Goal: Navigation & Orientation: Find specific page/section

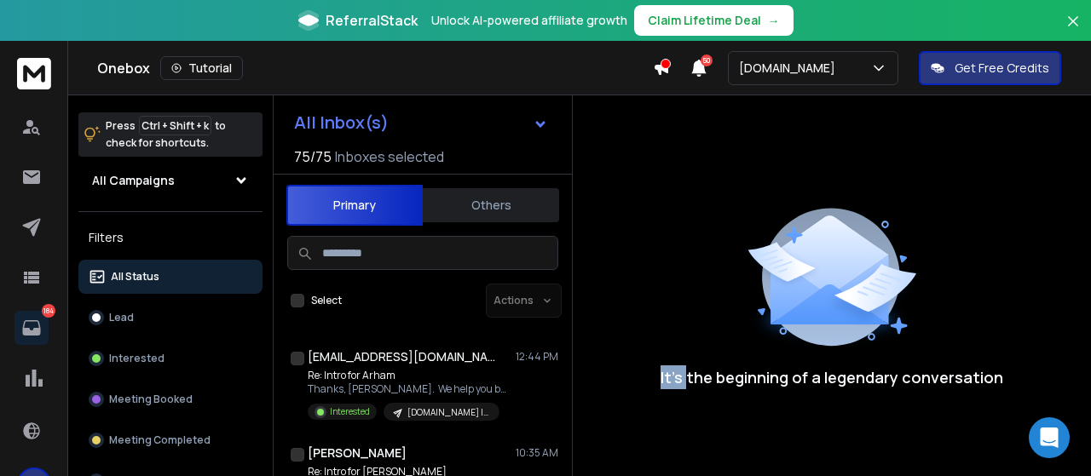
click at [1067, 14] on icon "Close banner" at bounding box center [1072, 21] width 15 height 15
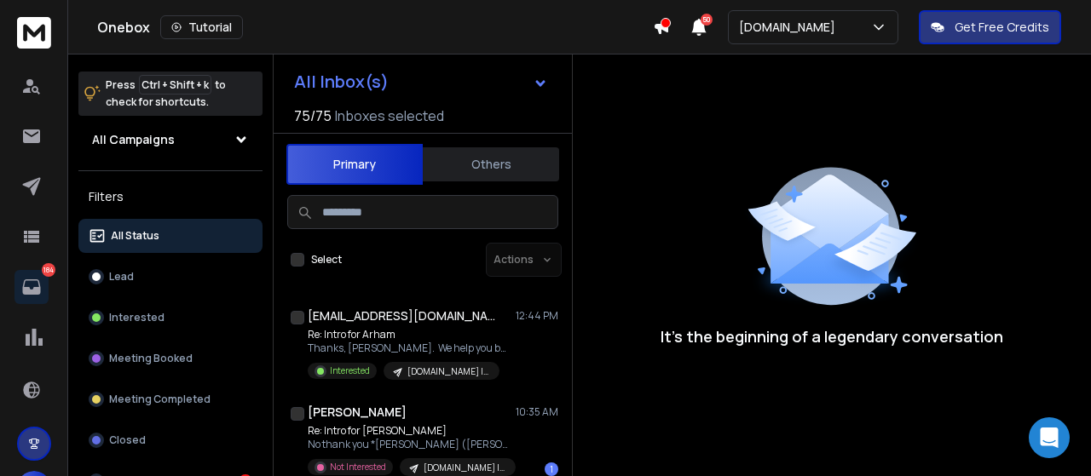
click at [698, 181] on div "It’s the beginning of a legendary conversation" at bounding box center [832, 257] width 518 height 405
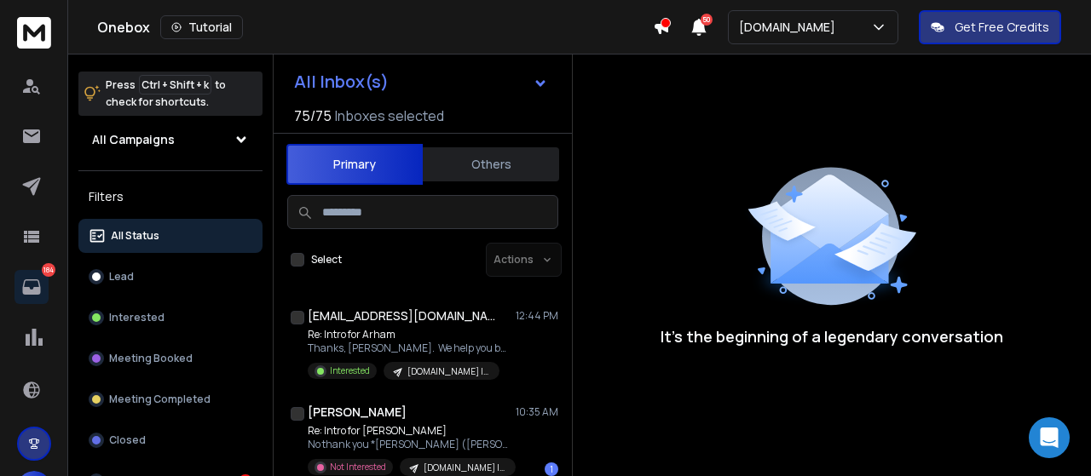
click at [698, 181] on div "It’s the beginning of a legendary conversation" at bounding box center [832, 257] width 518 height 405
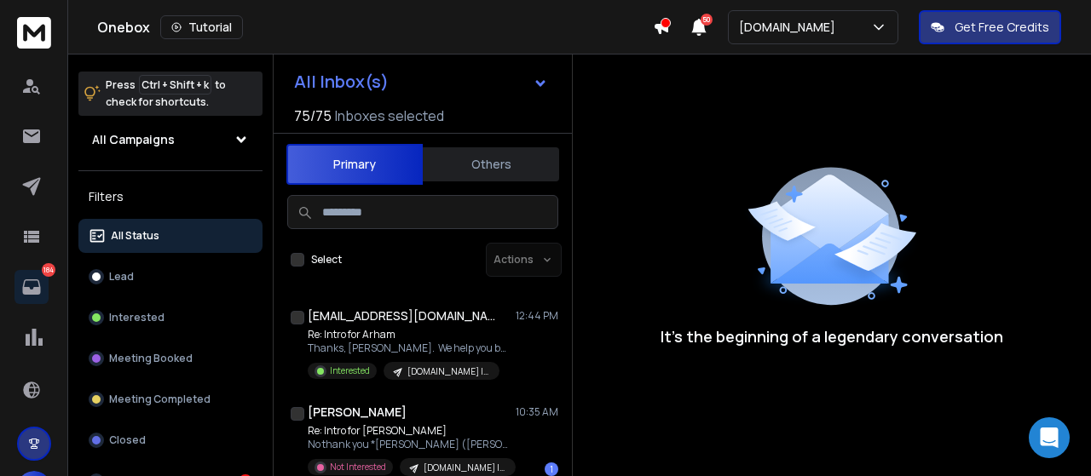
click at [698, 181] on div "It’s the beginning of a legendary conversation" at bounding box center [832, 257] width 518 height 405
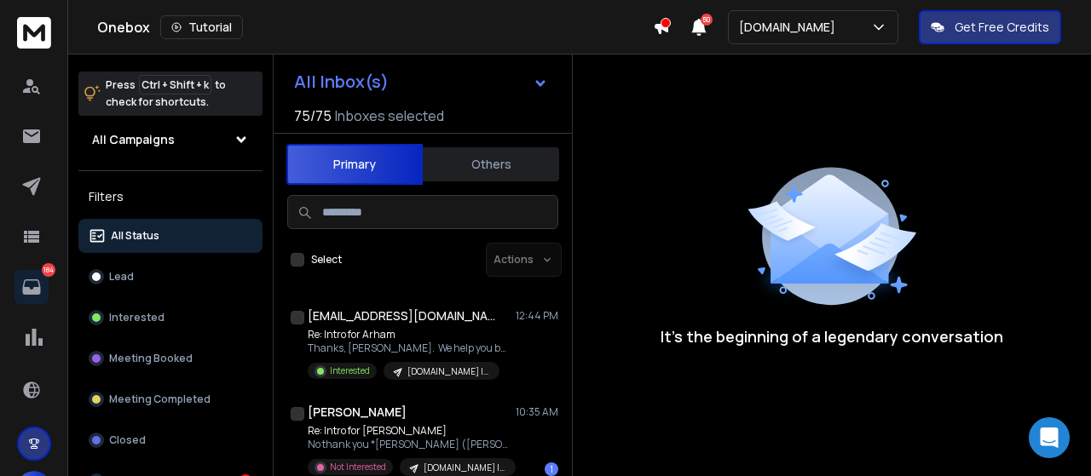
click at [698, 181] on div "It’s the beginning of a legendary conversation" at bounding box center [832, 257] width 518 height 405
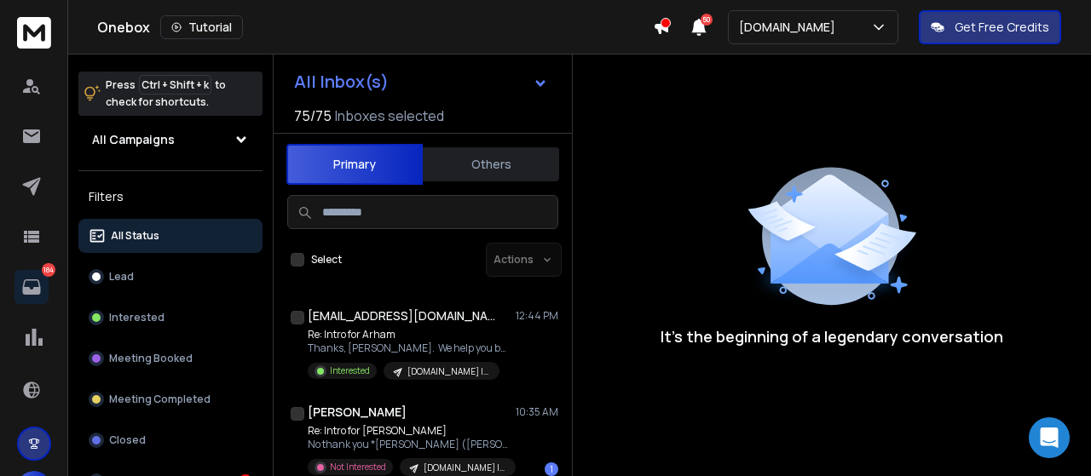
click at [698, 181] on div "It’s the beginning of a legendary conversation" at bounding box center [832, 257] width 518 height 405
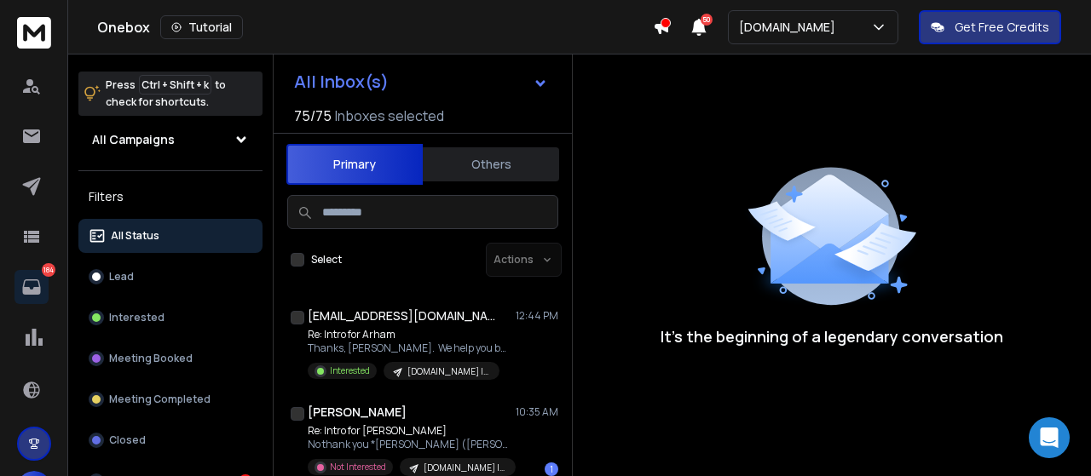
click at [698, 181] on div "It’s the beginning of a legendary conversation" at bounding box center [832, 257] width 518 height 405
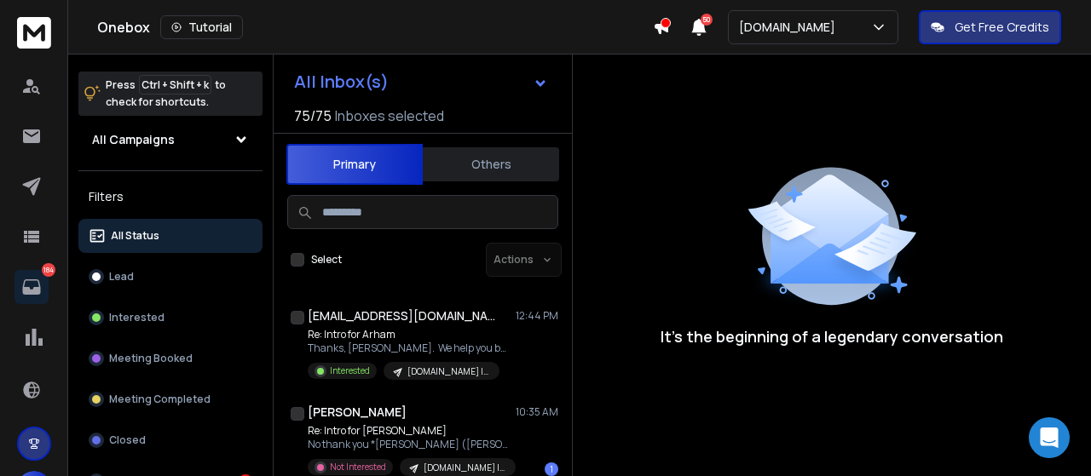
click at [698, 181] on div "It’s the beginning of a legendary conversation" at bounding box center [832, 257] width 518 height 405
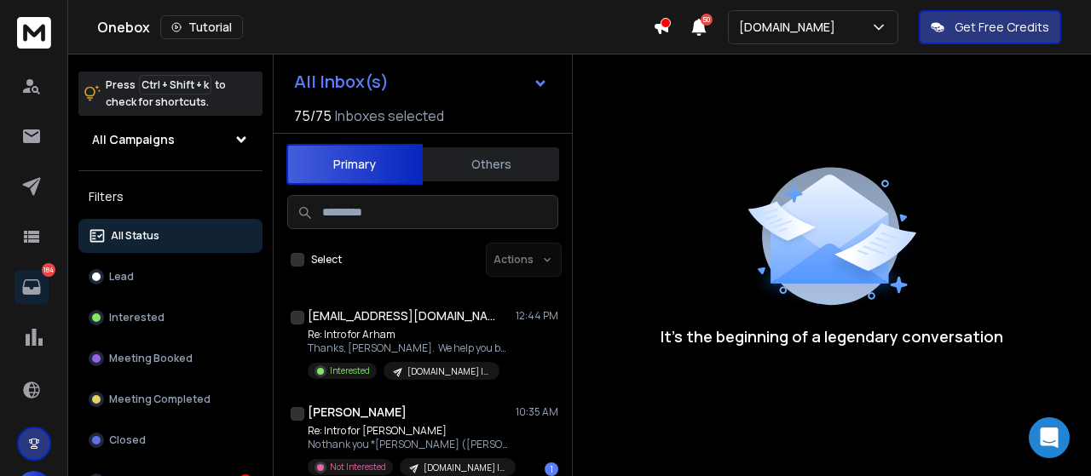
click at [698, 181] on div "It’s the beginning of a legendary conversation" at bounding box center [832, 257] width 518 height 405
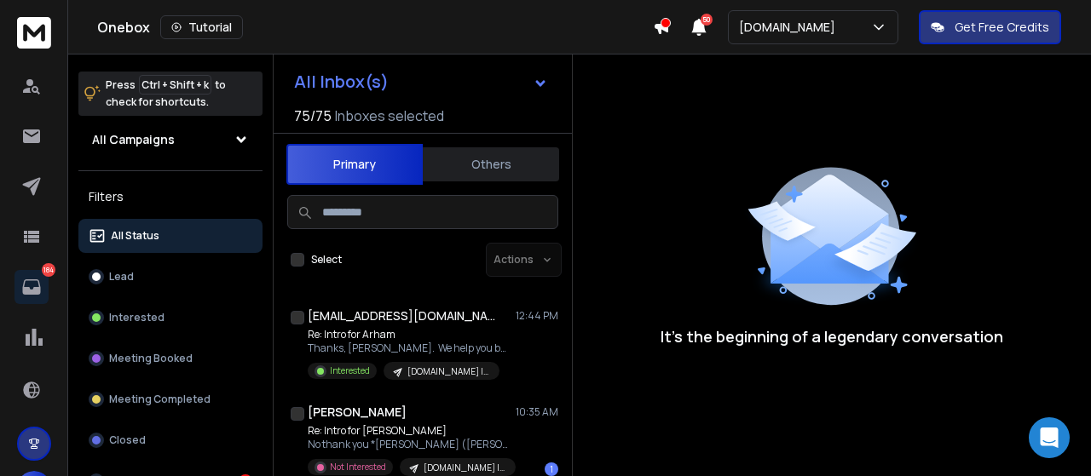
click at [698, 181] on div "It’s the beginning of a legendary conversation" at bounding box center [832, 257] width 518 height 405
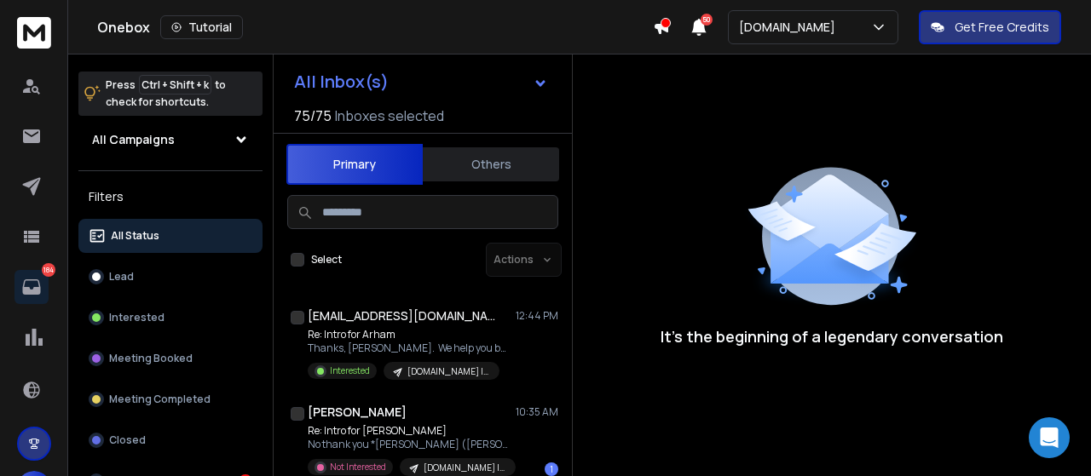
click at [698, 181] on div "It’s the beginning of a legendary conversation" at bounding box center [832, 257] width 518 height 405
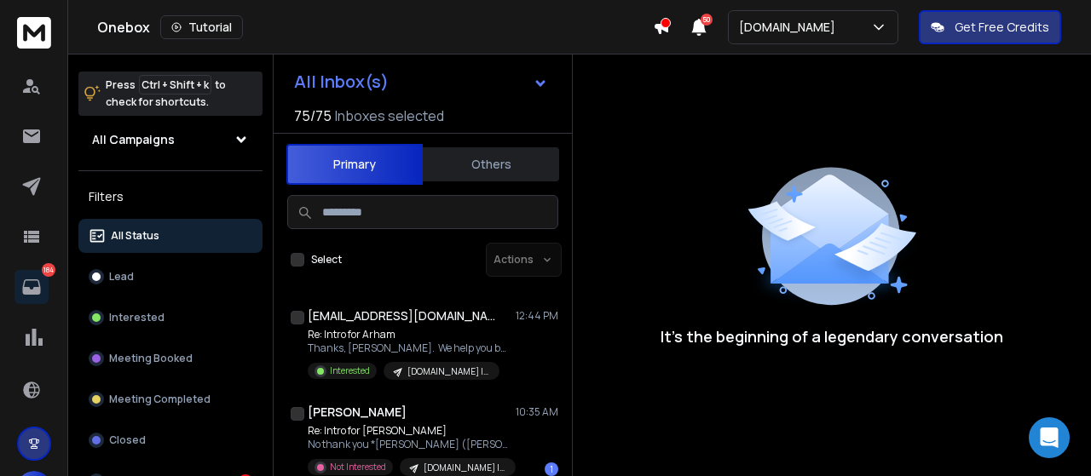
click at [698, 181] on div "It’s the beginning of a legendary conversation" at bounding box center [832, 257] width 518 height 405
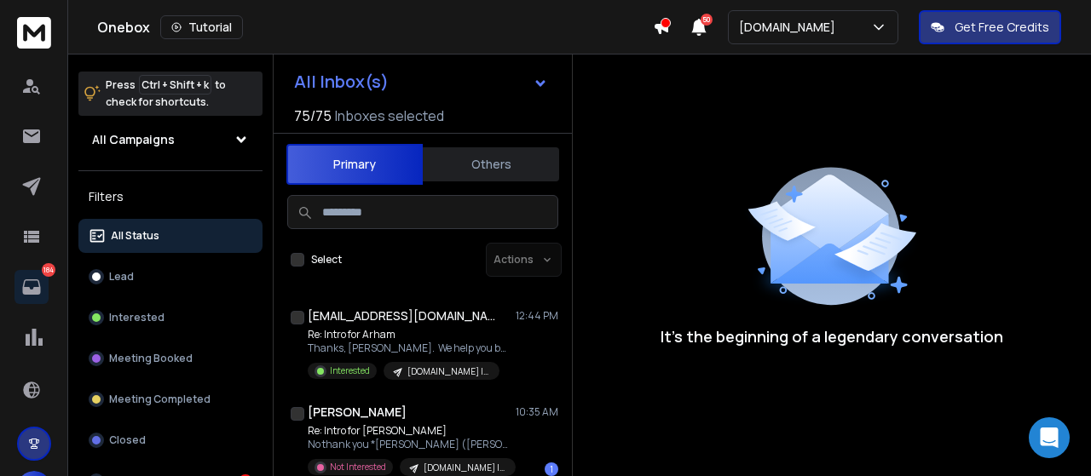
click at [698, 181] on div "It’s the beginning of a legendary conversation" at bounding box center [832, 257] width 518 height 405
